Goal: Navigation & Orientation: Find specific page/section

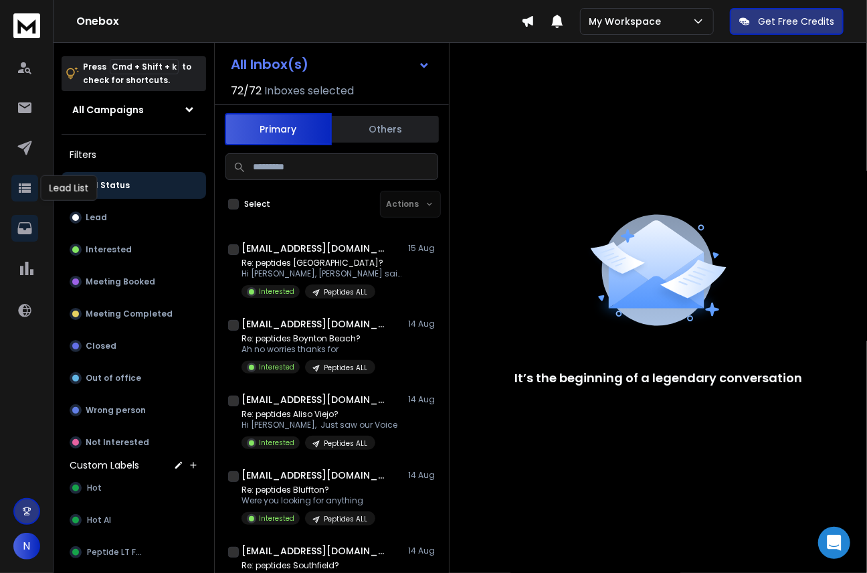
click at [25, 195] on icon at bounding box center [25, 188] width 16 height 16
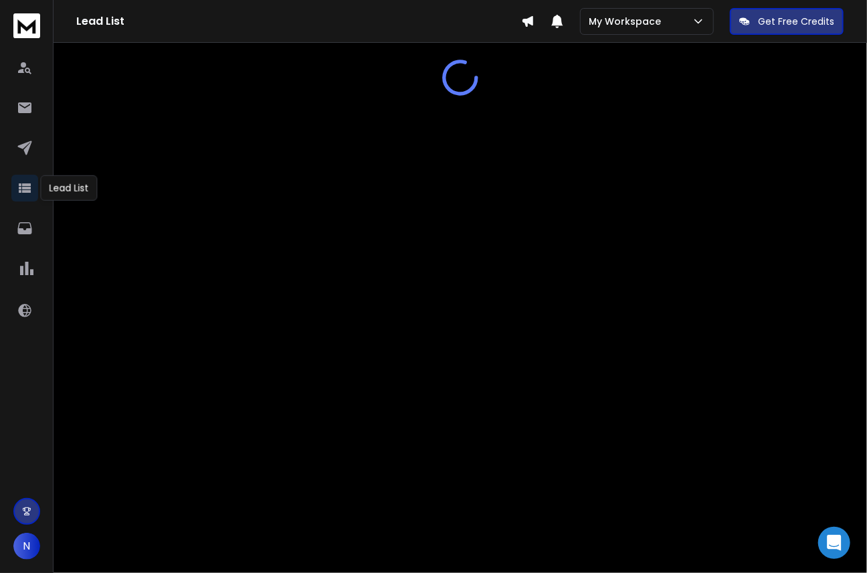
click at [29, 165] on div at bounding box center [26, 150] width 31 height 32
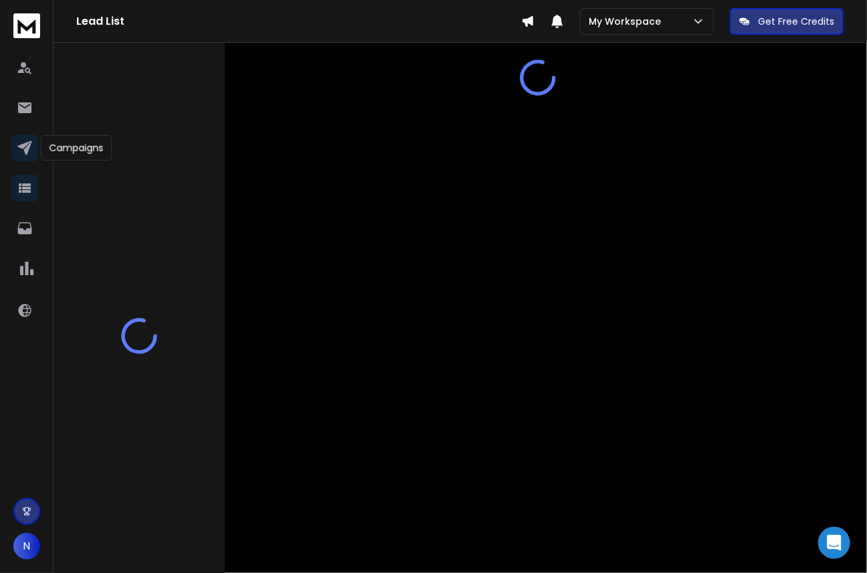
click at [29, 150] on icon at bounding box center [25, 148] width 16 height 16
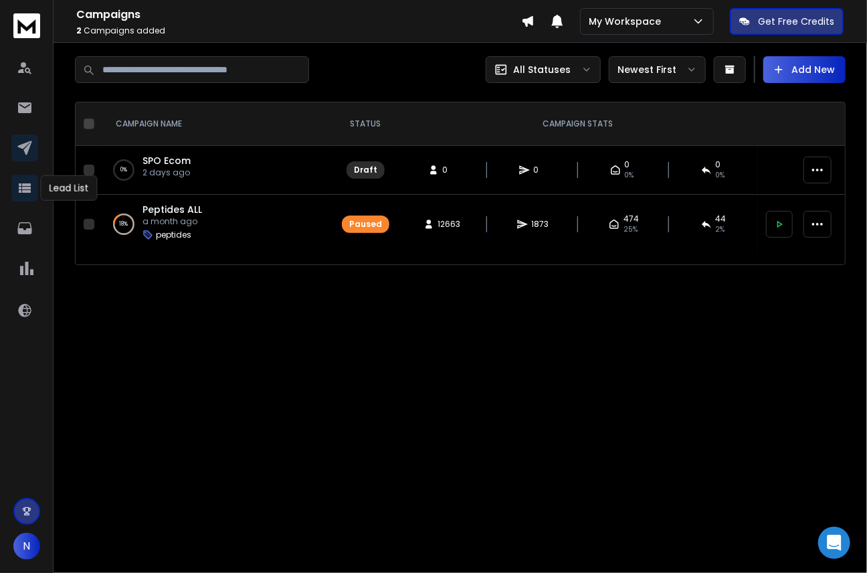
click at [23, 187] on icon at bounding box center [25, 187] width 12 height 9
